Goal: Find specific page/section: Find specific page/section

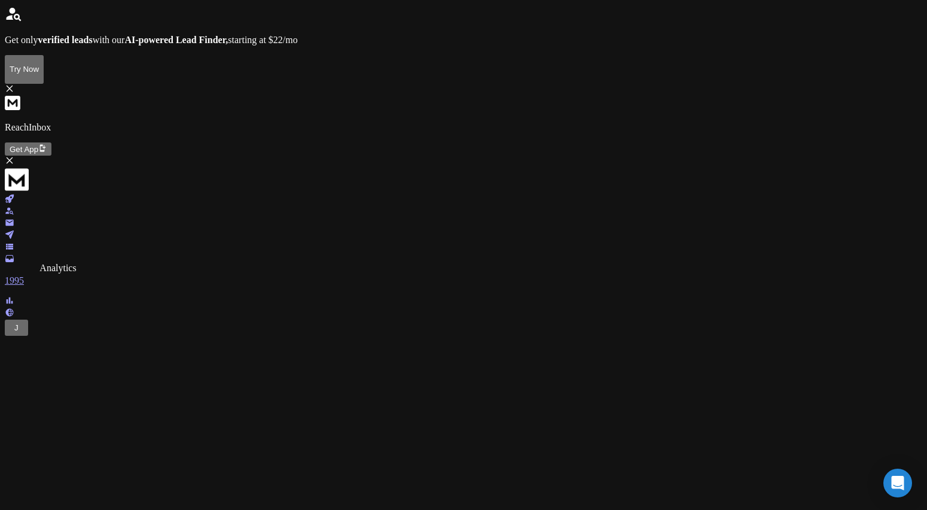
click at [13, 297] on icon at bounding box center [10, 300] width 7 height 7
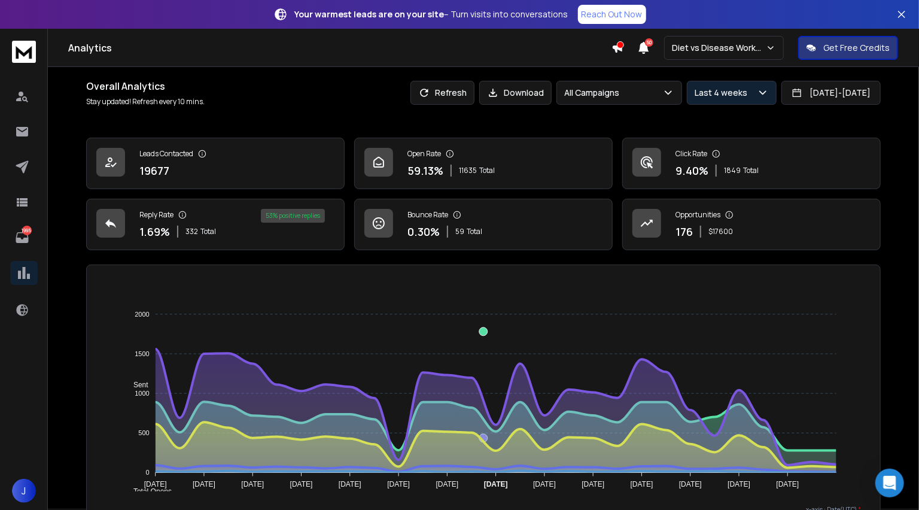
click at [695, 93] on p "Last 4 weeks" at bounding box center [723, 93] width 57 height 12
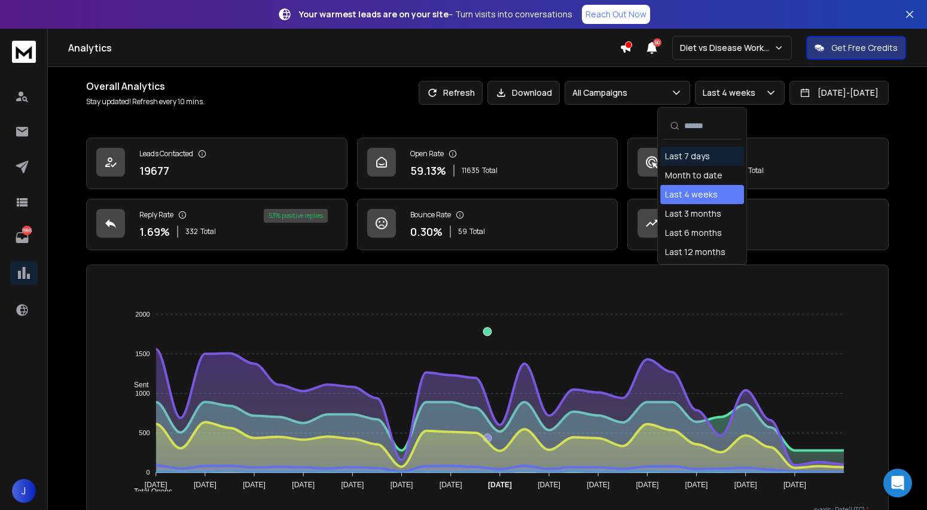
click at [694, 156] on div "Last 7 days" at bounding box center [687, 156] width 45 height 12
